Goal: Check status

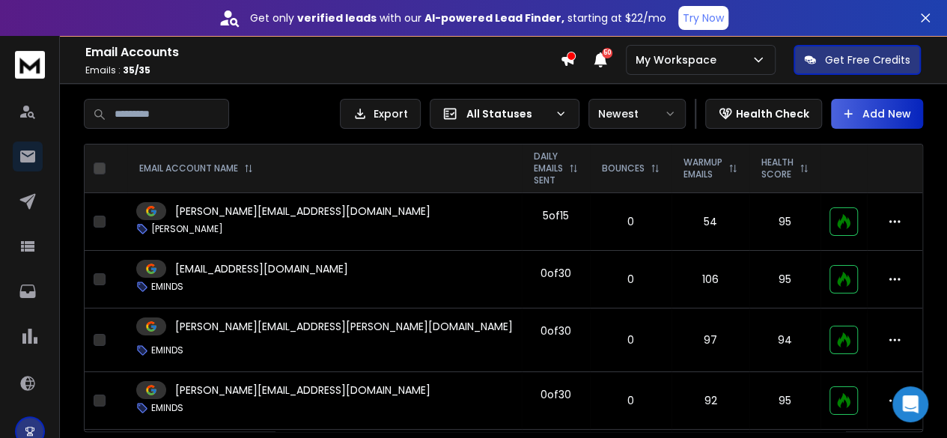
click at [553, 112] on div "All Statuses" at bounding box center [505, 114] width 150 height 30
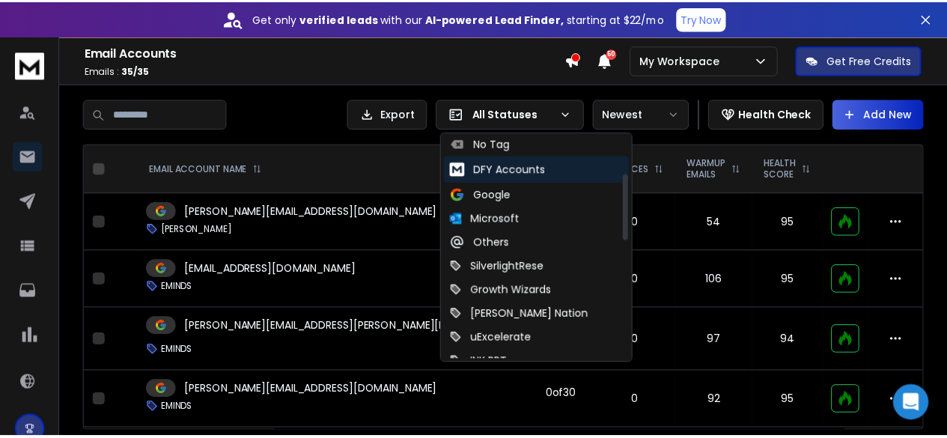
scroll to position [225, 0]
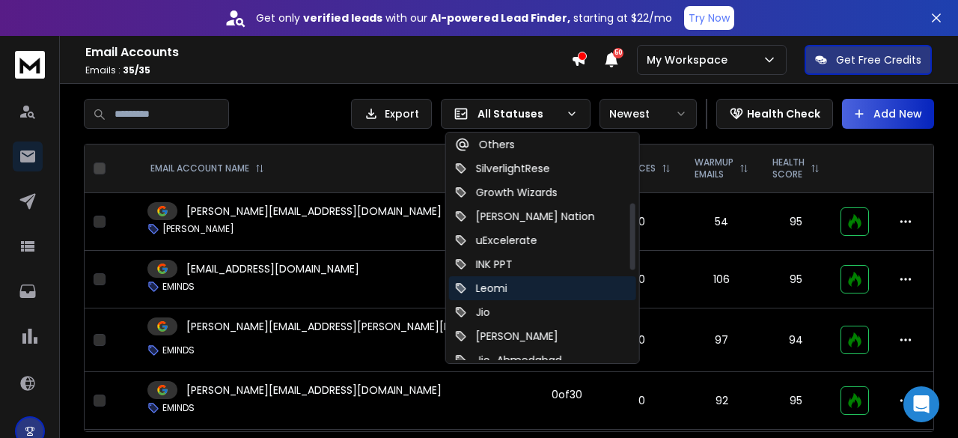
click at [508, 285] on div "Leomi" at bounding box center [542, 288] width 187 height 24
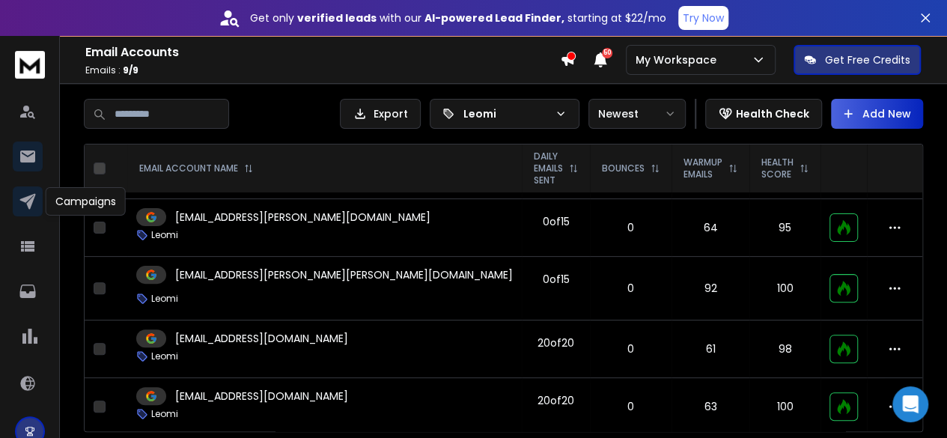
click at [34, 194] on icon at bounding box center [27, 201] width 16 height 16
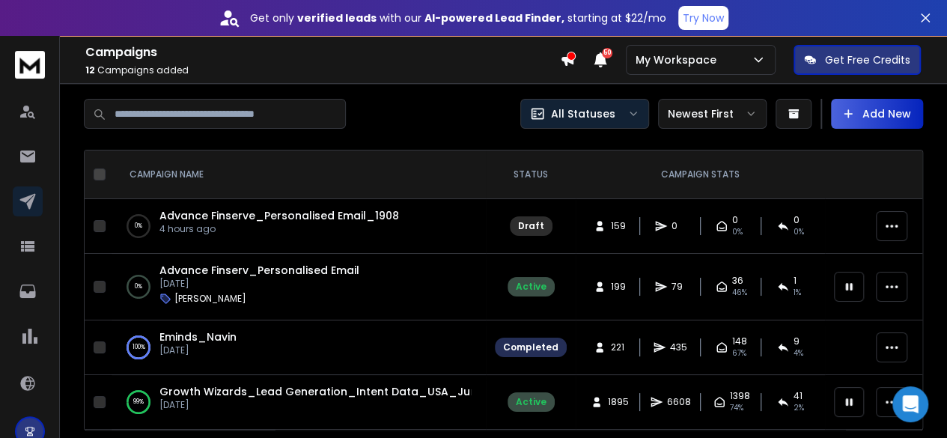
click at [579, 121] on button "All Statuses" at bounding box center [584, 114] width 129 height 30
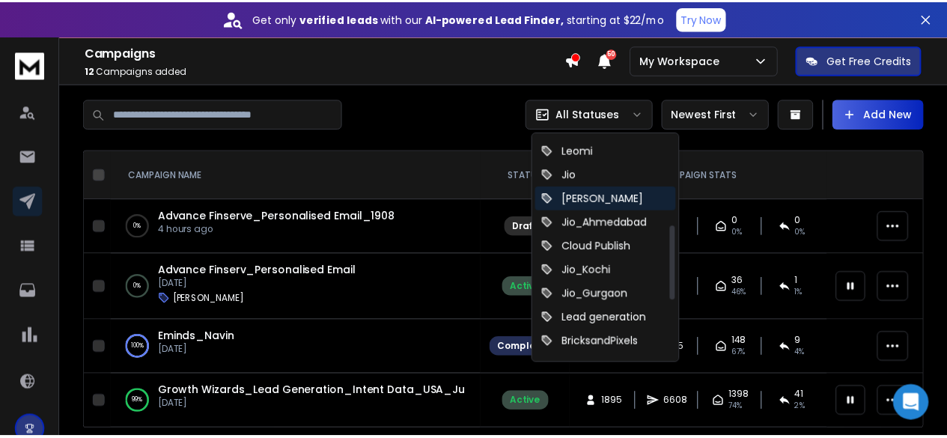
scroll to position [225, 0]
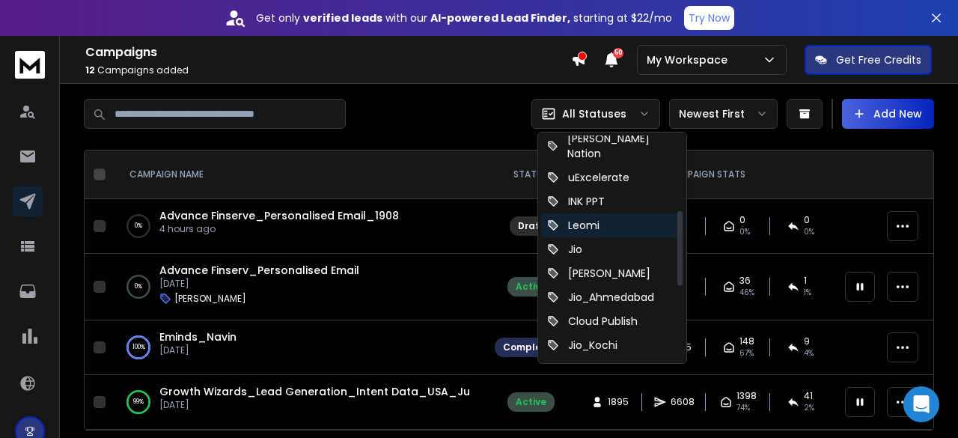
click at [588, 218] on div "Leomi" at bounding box center [573, 225] width 52 height 15
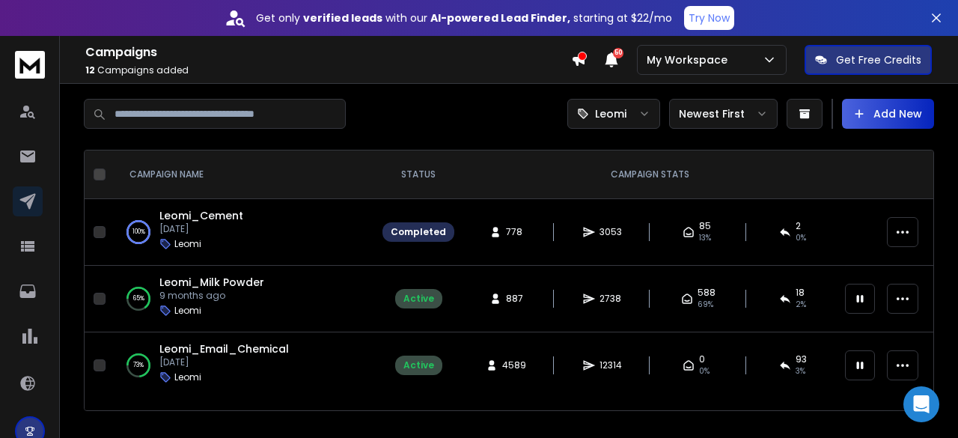
click at [225, 348] on span "Leomi_Email_Chemical" at bounding box center [224, 348] width 130 height 15
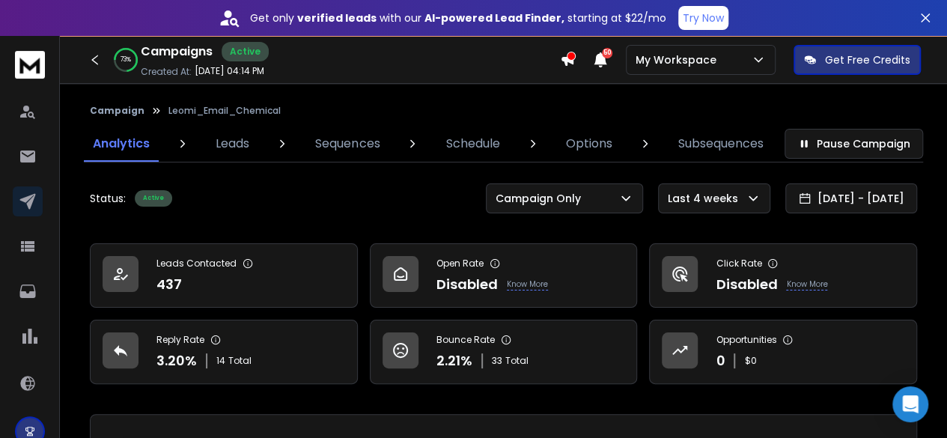
click at [236, 161] on link "Leads" at bounding box center [233, 144] width 52 height 36
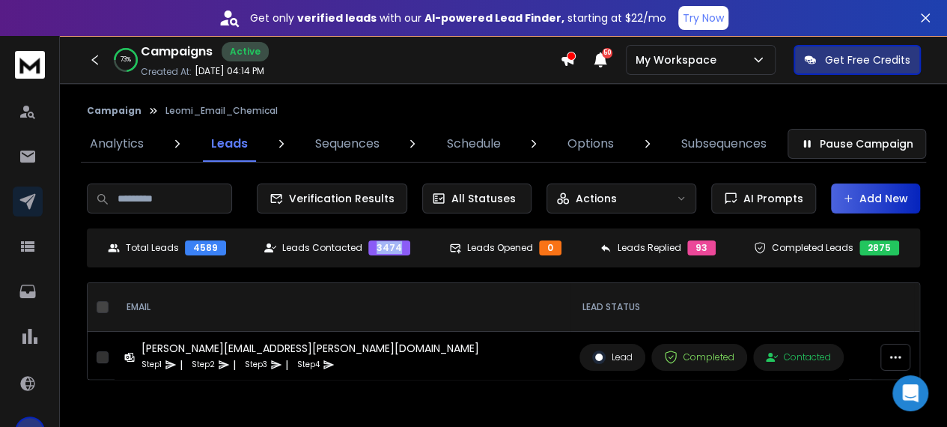
drag, startPoint x: 371, startPoint y: 247, endPoint x: 397, endPoint y: 248, distance: 26.2
click at [397, 248] on div "3474" at bounding box center [389, 247] width 42 height 15
copy div "3474"
